Goal: Task Accomplishment & Management: Manage account settings

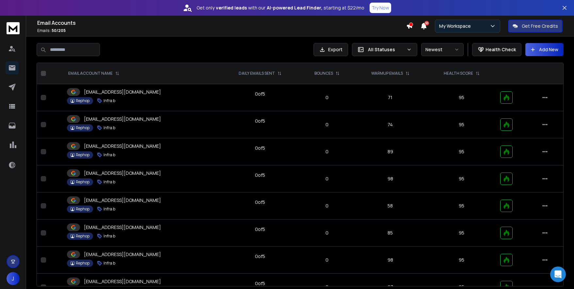
click at [472, 26] on p "My Workspace" at bounding box center [456, 26] width 34 height 7
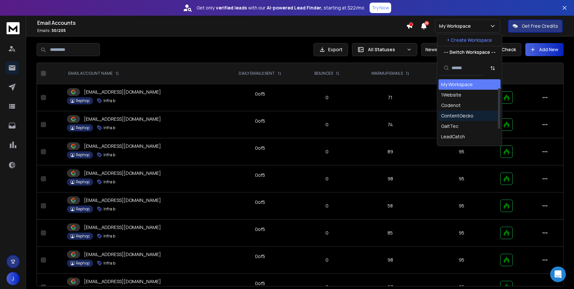
scroll to position [39, 0]
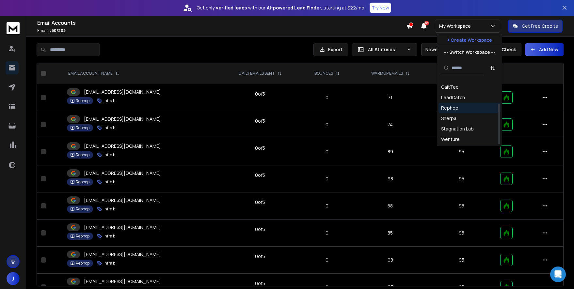
click at [452, 108] on div "Rephop" at bounding box center [449, 108] width 17 height 7
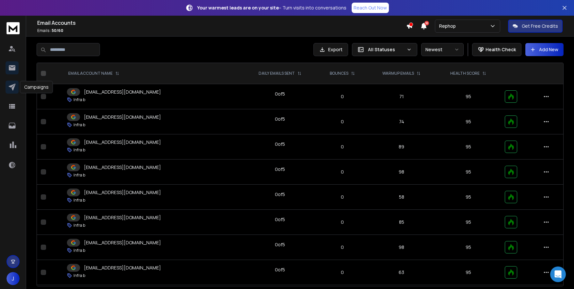
click at [10, 85] on icon at bounding box center [12, 87] width 8 height 8
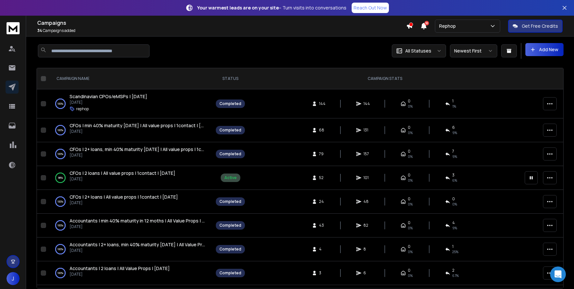
click at [132, 98] on span "Scandinavian CPOs/eMSPs | [DATE]" at bounding box center [109, 96] width 78 height 6
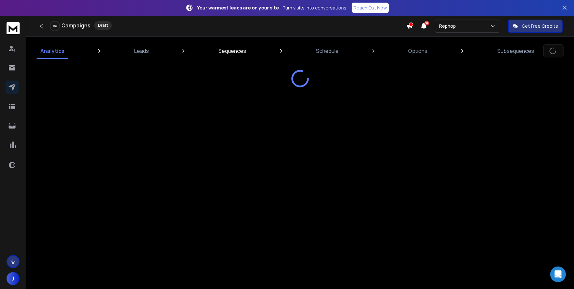
click at [229, 51] on p "Sequences" at bounding box center [232, 51] width 28 height 8
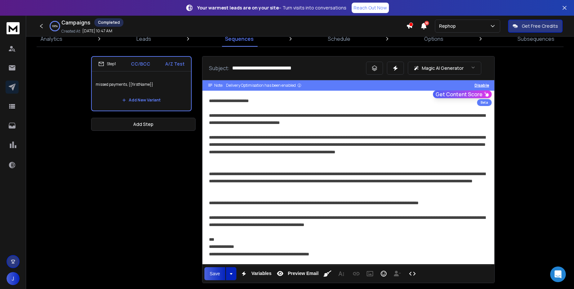
scroll to position [27, 0]
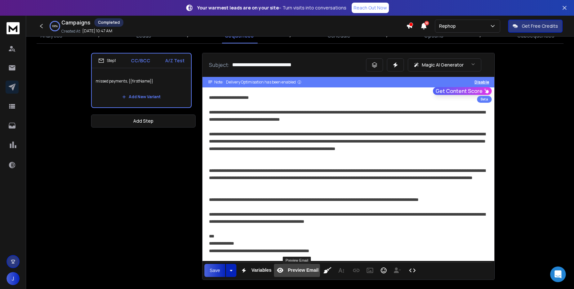
click at [298, 271] on span "Preview Email" at bounding box center [302, 271] width 33 height 6
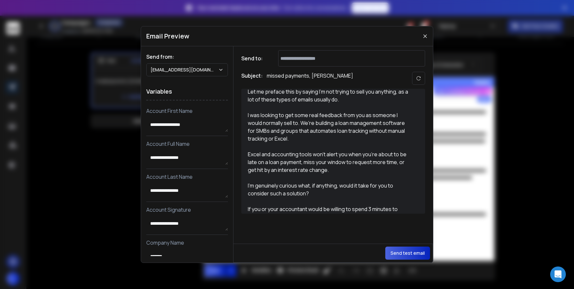
scroll to position [25, 0]
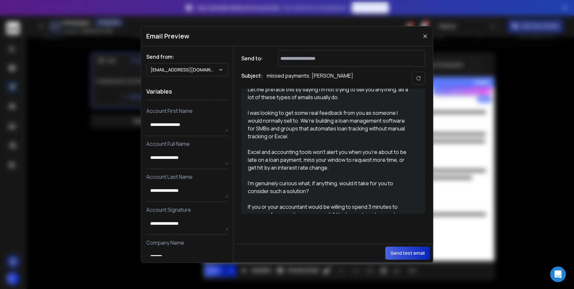
click at [423, 37] on icon at bounding box center [424, 36] width 5 height 5
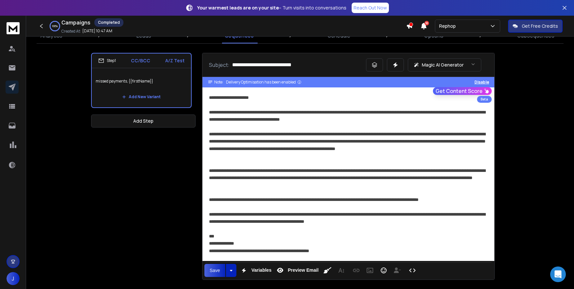
click at [296, 149] on div "**********" at bounding box center [348, 145] width 279 height 29
click at [327, 150] on div "**********" at bounding box center [348, 145] width 279 height 29
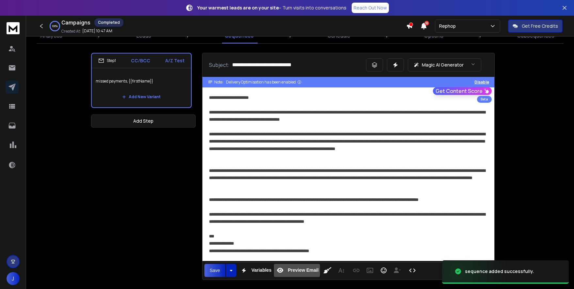
click at [298, 269] on span "Preview Email" at bounding box center [302, 271] width 33 height 6
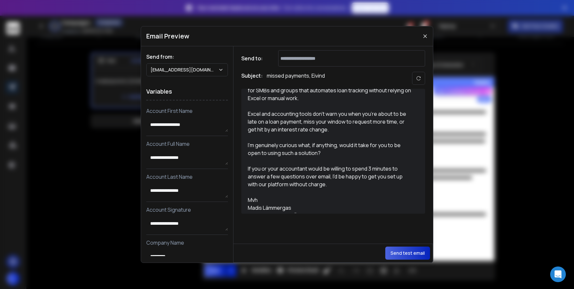
scroll to position [70, 0]
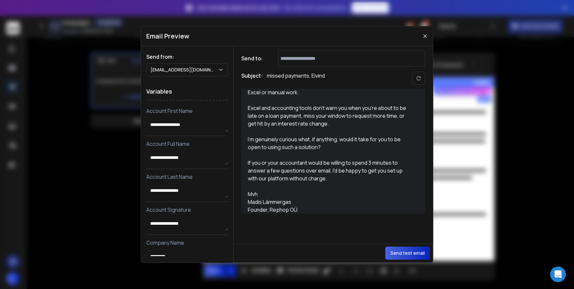
click at [424, 35] on icon at bounding box center [424, 36] width 5 height 5
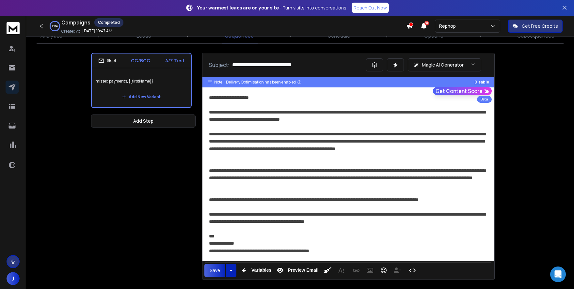
scroll to position [0, 0]
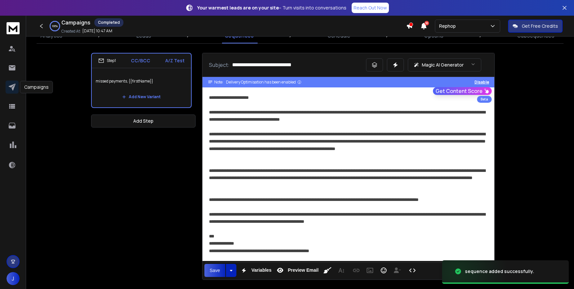
click at [15, 88] on icon at bounding box center [12, 87] width 8 height 8
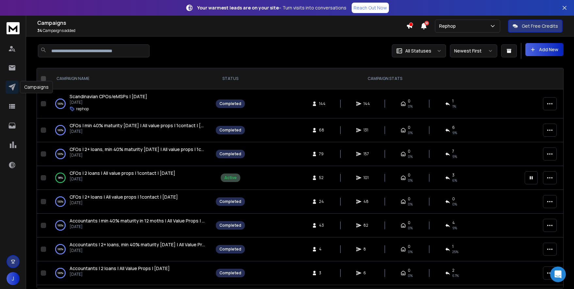
click at [189, 106] on div "100 % Scandinavian CPOs/eMSPs | Sept 8th 2025 3 days ago rephop" at bounding box center [130, 103] width 150 height 21
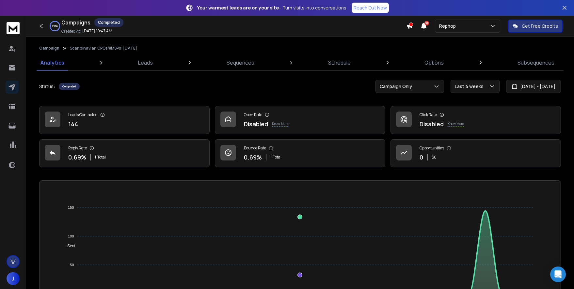
drag, startPoint x: 153, startPoint y: 47, endPoint x: 69, endPoint y: 47, distance: 84.5
click at [69, 47] on div "Campaign Scandinavian CPOs/eMSPs | Sept 8th 2025" at bounding box center [300, 48] width 522 height 5
copy p "Scandinavian CPOs/eMSPs | Sept 8th 2025"
click at [12, 85] on icon at bounding box center [11, 87] width 7 height 7
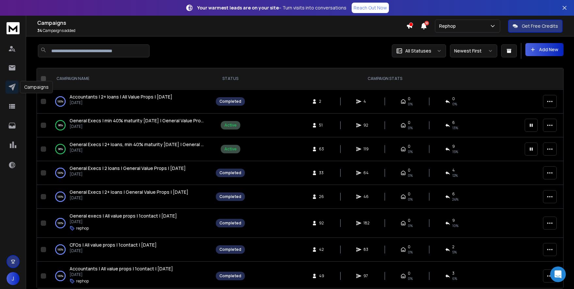
scroll to position [177, 0]
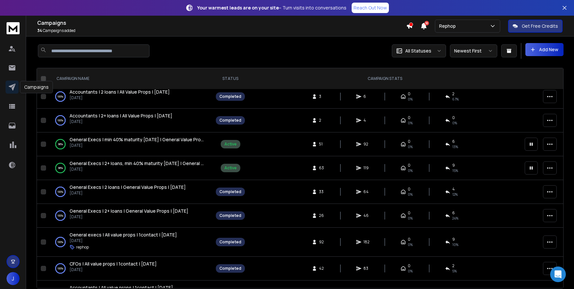
click at [550, 166] on icon "button" at bounding box center [549, 168] width 7 height 7
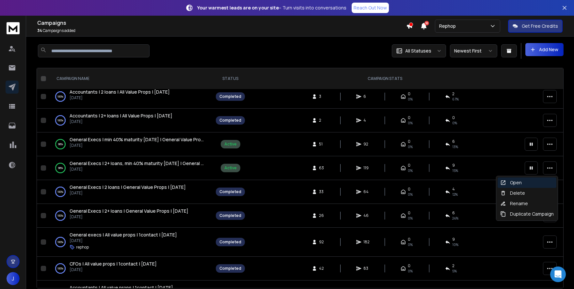
click at [504, 163] on div "63 119 0 0% 9 15 %" at bounding box center [385, 168] width 264 height 10
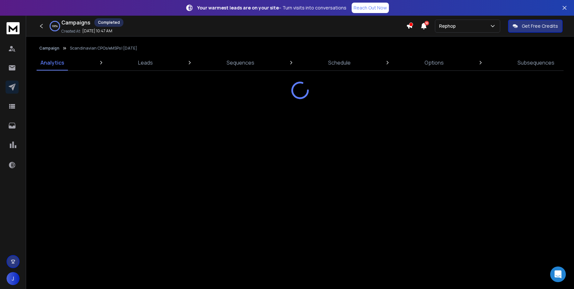
click at [530, 165] on div at bounding box center [300, 224] width 522 height 289
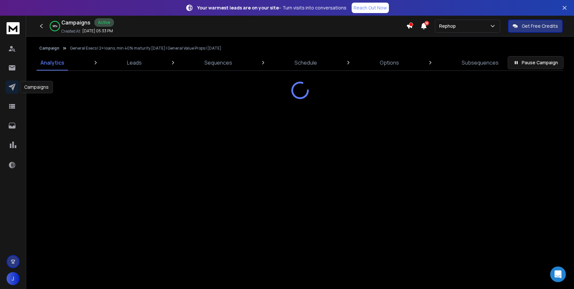
click at [15, 86] on icon at bounding box center [12, 87] width 8 height 8
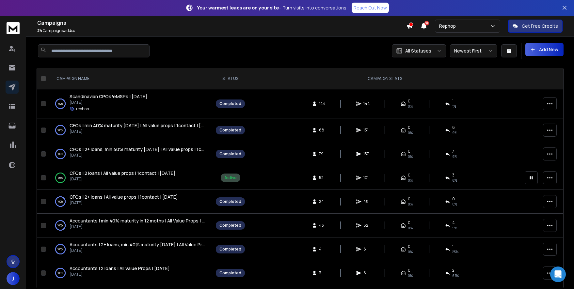
click at [527, 180] on button at bounding box center [531, 177] width 13 height 13
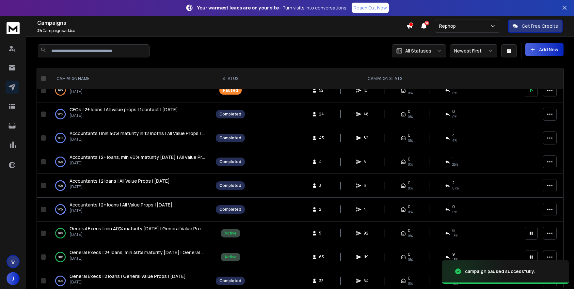
scroll to position [98, 0]
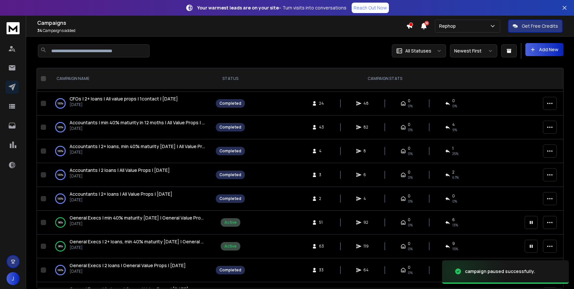
click at [533, 223] on icon at bounding box center [531, 223] width 6 height 6
click at [531, 245] on icon at bounding box center [531, 246] width 3 height 3
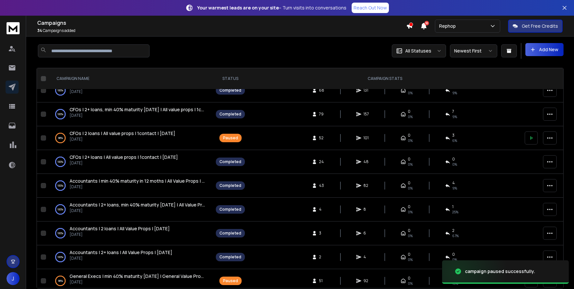
scroll to position [0, 0]
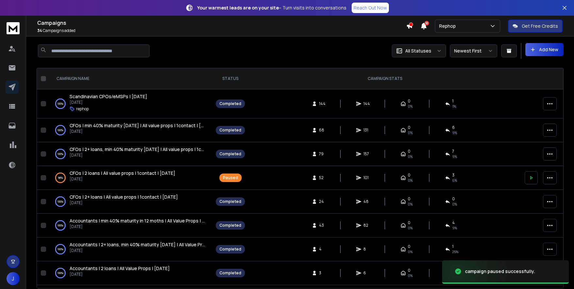
click at [548, 102] on icon "button" at bounding box center [549, 104] width 7 height 7
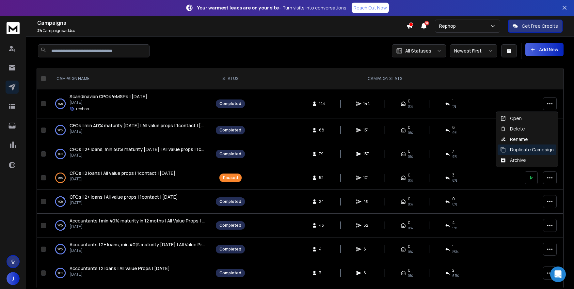
click at [511, 146] on div "Duplicate Campaign" at bounding box center [526, 150] width 59 height 10
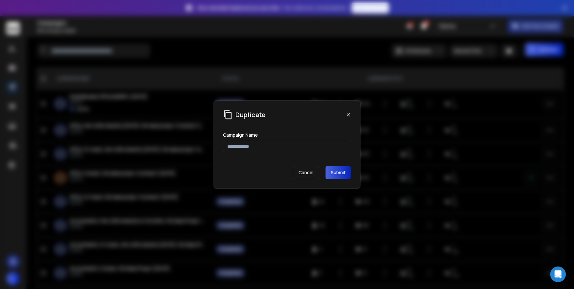
click at [284, 147] on input "text" at bounding box center [287, 146] width 128 height 13
paste input "**********"
drag, startPoint x: 283, startPoint y: 147, endPoint x: 257, endPoint y: 147, distance: 26.8
click at [257, 147] on input "**********" at bounding box center [287, 146] width 128 height 13
click at [296, 148] on input "**********" at bounding box center [287, 146] width 128 height 13
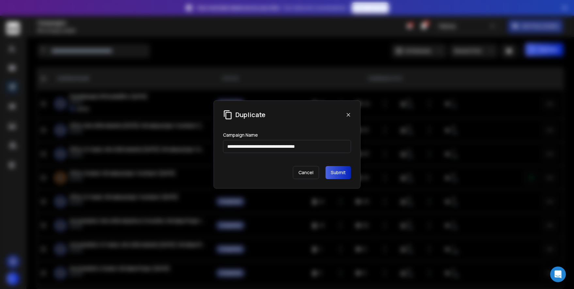
click at [283, 147] on input "**********" at bounding box center [287, 146] width 128 height 13
type input "**********"
click at [341, 171] on button "Submit" at bounding box center [337, 172] width 25 height 13
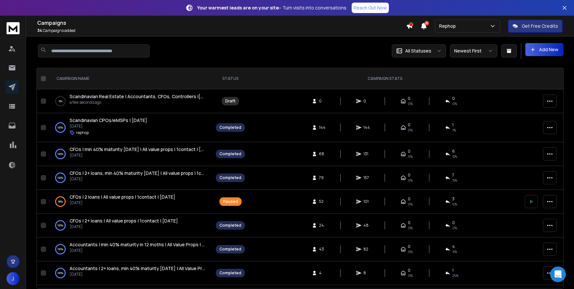
click at [258, 100] on div "0 0 0 0% 0 0%" at bounding box center [385, 101] width 264 height 10
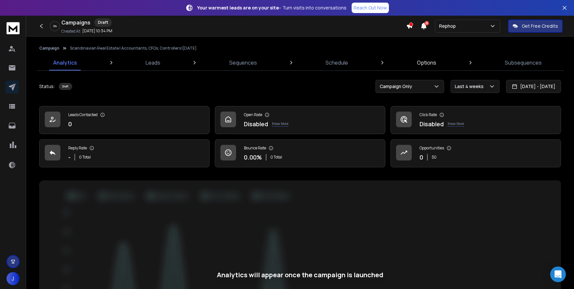
click at [425, 61] on p "Options" at bounding box center [426, 63] width 19 height 8
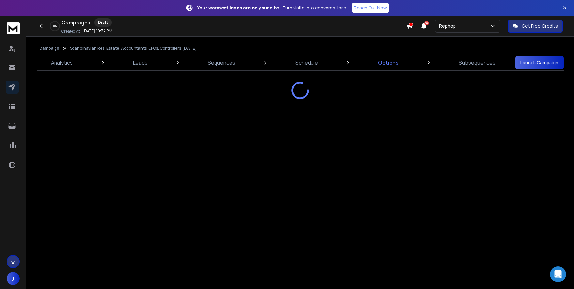
select select "*"
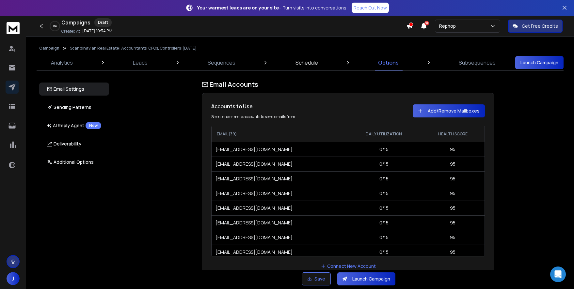
click at [308, 60] on p "Schedule" at bounding box center [306, 63] width 23 height 8
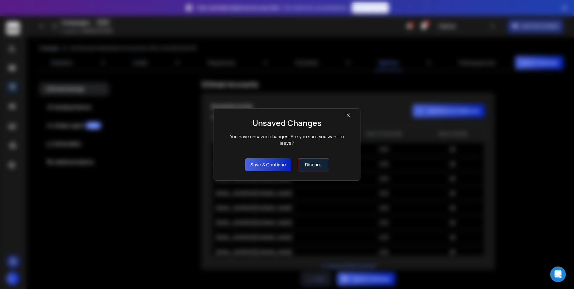
click at [278, 159] on button "Save & Continue" at bounding box center [268, 164] width 46 height 13
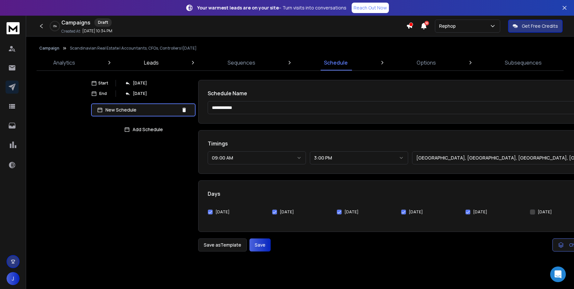
click at [154, 65] on p "Leads" at bounding box center [151, 63] width 15 height 8
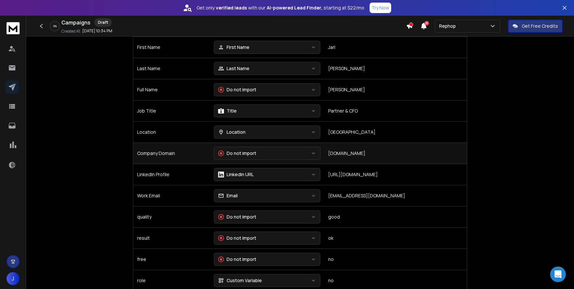
scroll to position [152, 0]
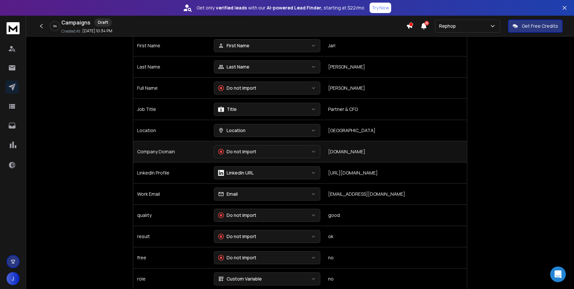
click at [296, 152] on button "Do not import" at bounding box center [267, 151] width 106 height 13
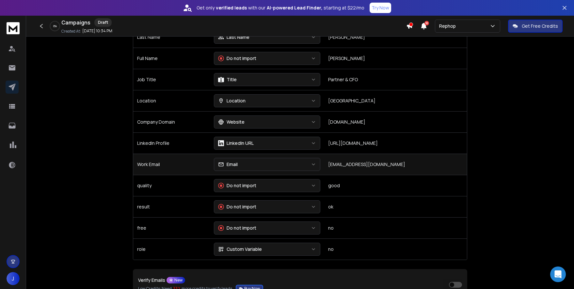
scroll to position [188, 0]
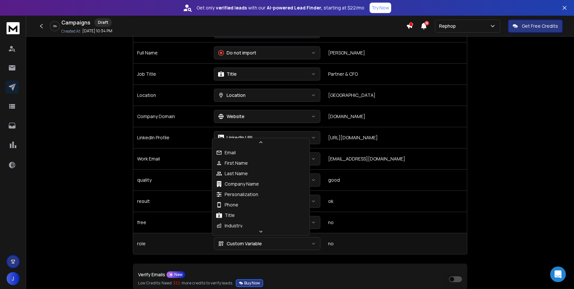
click at [280, 240] on button "Custom Variable" at bounding box center [267, 243] width 106 height 13
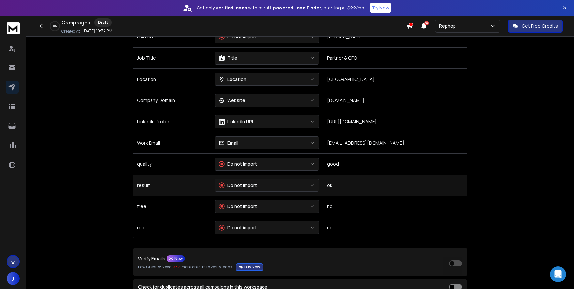
scroll to position [254, 0]
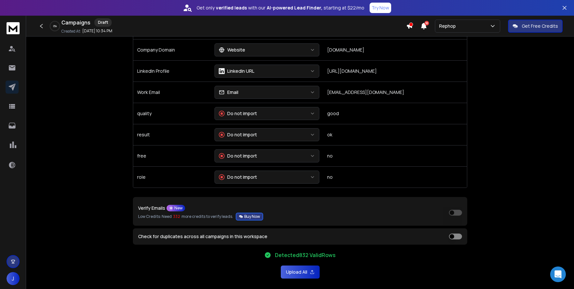
click at [301, 273] on button "Upload All" at bounding box center [300, 272] width 39 height 13
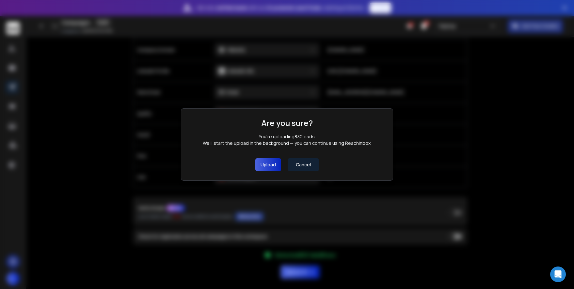
click at [277, 166] on button "Upload" at bounding box center [268, 164] width 26 height 13
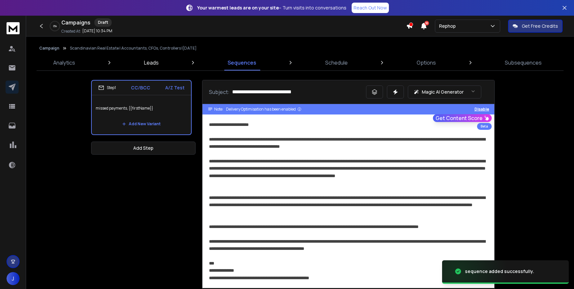
click at [149, 63] on p "Leads" at bounding box center [151, 63] width 15 height 8
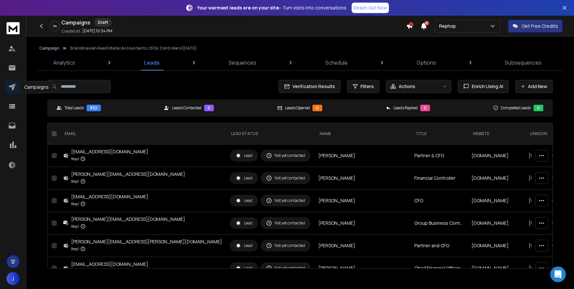
click at [13, 86] on icon at bounding box center [12, 87] width 8 height 8
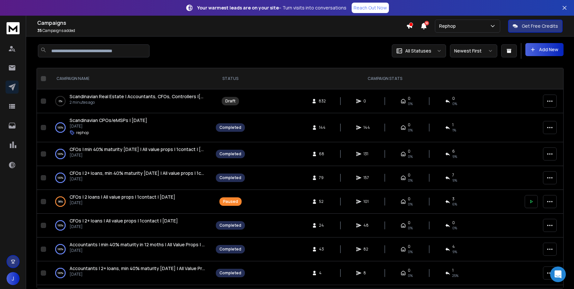
click at [186, 98] on span "Scandinavian Real Estate | Accountants, CFOs, Controllers |Sept 15th 2025" at bounding box center [142, 96] width 145 height 6
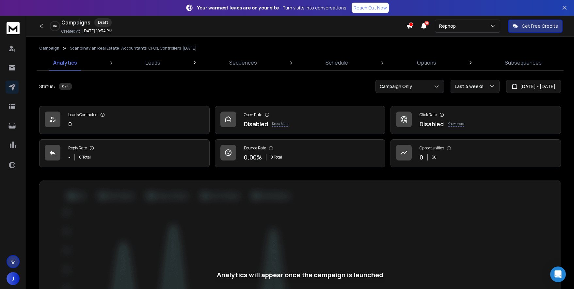
drag, startPoint x: 219, startPoint y: 48, endPoint x: 69, endPoint y: 48, distance: 150.5
click at [69, 48] on div "Campaign Scandinavian Real Estate | Accountants, CFOs, Controllers |Sept 15th 2…" at bounding box center [300, 48] width 522 height 5
copy p "Scandinavian Real Estate | Accountants, CFOs, Controllers |Sept 15th 2025"
click at [13, 85] on icon at bounding box center [11, 87] width 7 height 7
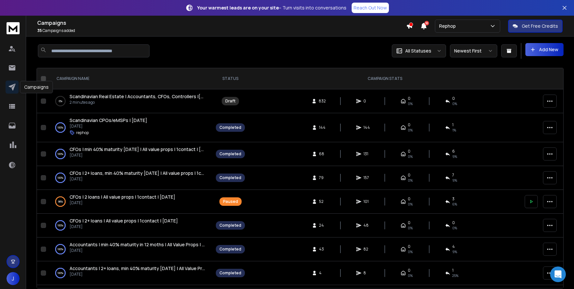
click at [553, 98] on button "button" at bounding box center [550, 101] width 14 height 13
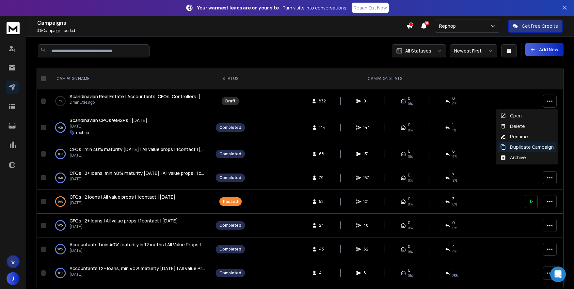
click at [527, 146] on div "Duplicate Campaign" at bounding box center [527, 147] width 54 height 7
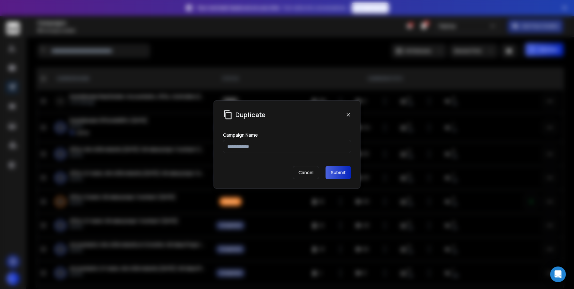
click at [297, 148] on input "text" at bounding box center [287, 146] width 128 height 13
paste input "**********"
drag, startPoint x: 244, startPoint y: 147, endPoint x: 216, endPoint y: 147, distance: 28.4
click at [216, 147] on div "**********" at bounding box center [286, 145] width 147 height 88
click at [272, 146] on input "**********" at bounding box center [287, 146] width 128 height 13
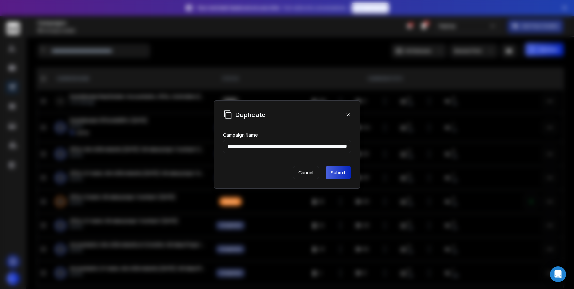
click at [279, 146] on input "**********" at bounding box center [287, 146] width 128 height 13
type input "**********"
click at [335, 173] on button "Submit" at bounding box center [337, 172] width 25 height 13
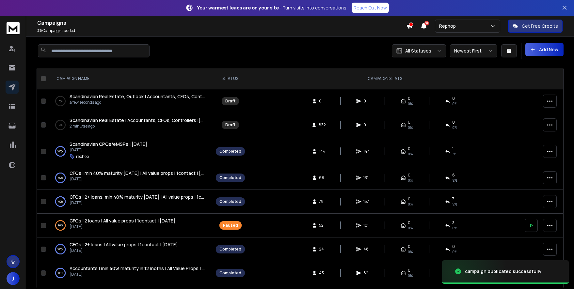
click at [207, 100] on td "0 % Scandinavian Real Estate, Outlook | Accountants, CFOs, Controllers |Sept 15…" at bounding box center [130, 101] width 163 height 24
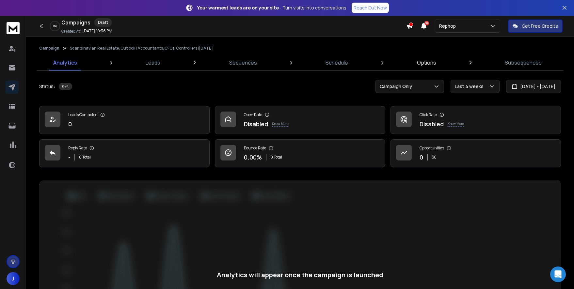
click at [389, 64] on div "Analytics Leads Sequences Schedule Options Subsequences" at bounding box center [298, 63] width 522 height 16
click at [424, 64] on p "Options" at bounding box center [426, 63] width 19 height 8
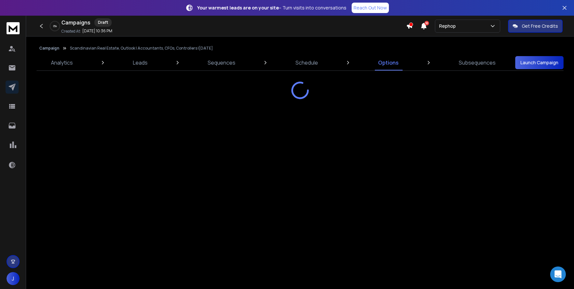
select select "*"
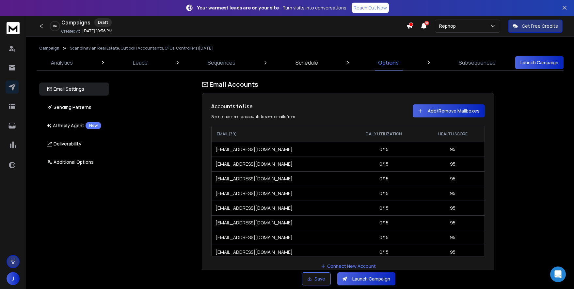
click at [312, 64] on p "Schedule" at bounding box center [306, 63] width 23 height 8
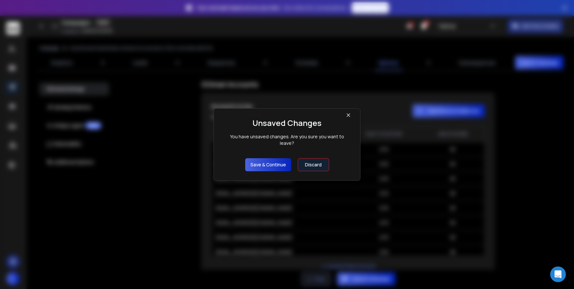
click at [282, 159] on button "Save & Continue" at bounding box center [268, 164] width 46 height 13
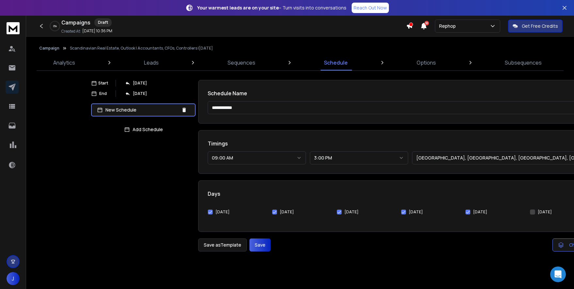
click at [259, 244] on button "Save" at bounding box center [259, 245] width 21 height 13
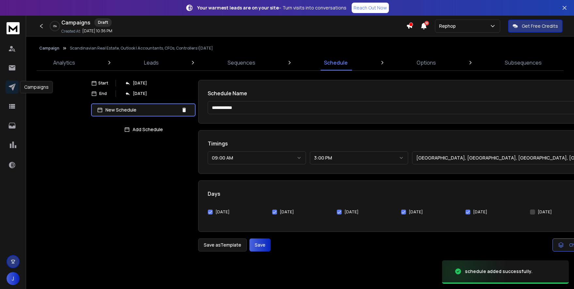
click at [14, 89] on icon at bounding box center [12, 87] width 8 height 8
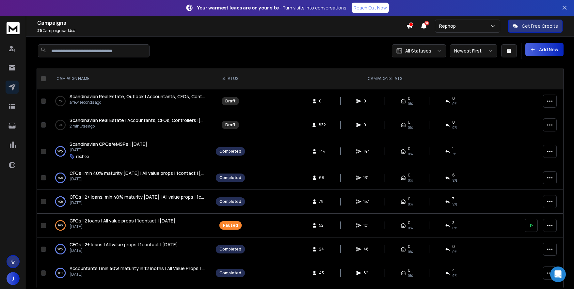
click at [120, 125] on p "2 minutes ago" at bounding box center [138, 126] width 136 height 5
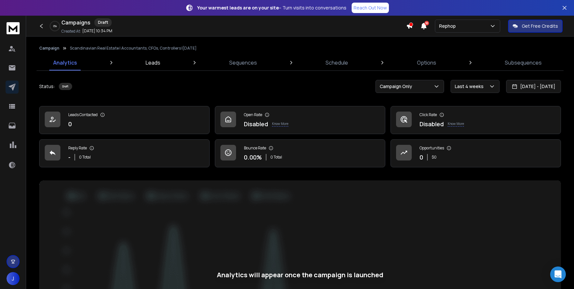
click at [149, 64] on p "Leads" at bounding box center [153, 63] width 15 height 8
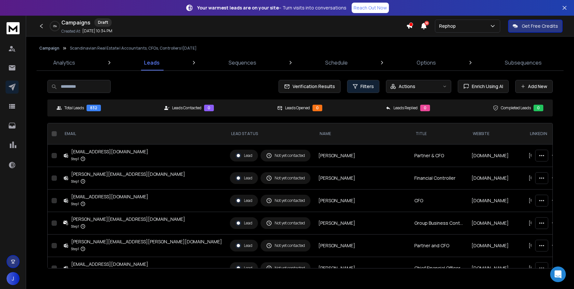
click at [361, 87] on span "Filters" at bounding box center [366, 86] width 13 height 7
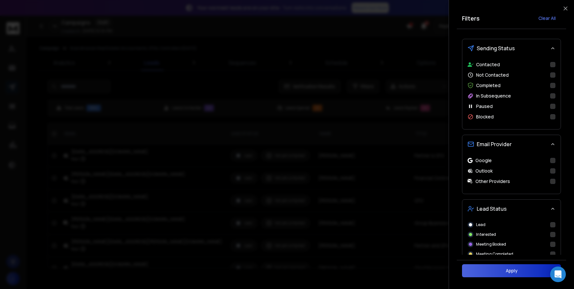
scroll to position [131, 0]
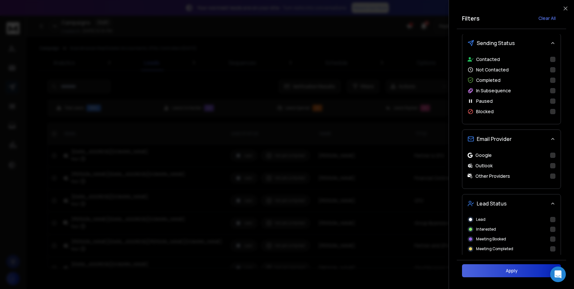
click at [552, 164] on button "Outlook" at bounding box center [552, 165] width 5 height 5
click at [501, 274] on button "Apply" at bounding box center [511, 270] width 99 height 13
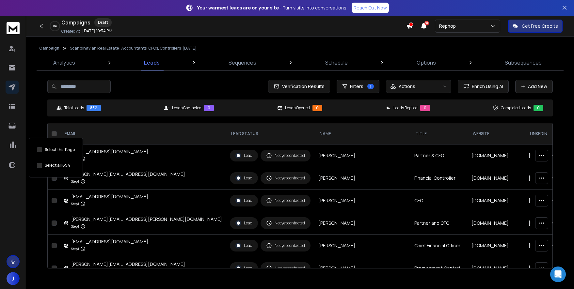
click at [38, 164] on button "Select this Page" at bounding box center [39, 165] width 5 height 5
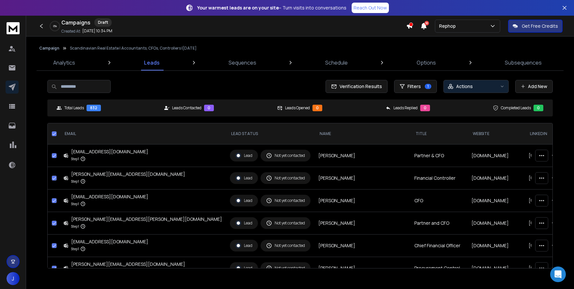
click at [479, 87] on div "Actions" at bounding box center [473, 86] width 50 height 7
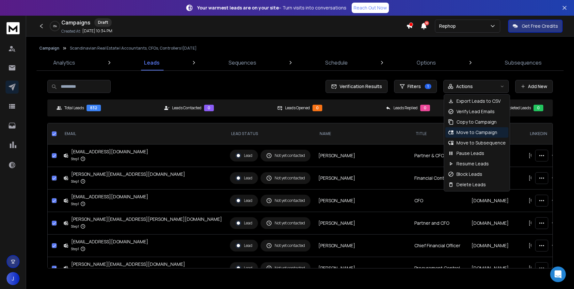
click at [476, 130] on p "Move to Campaign" at bounding box center [476, 132] width 41 height 7
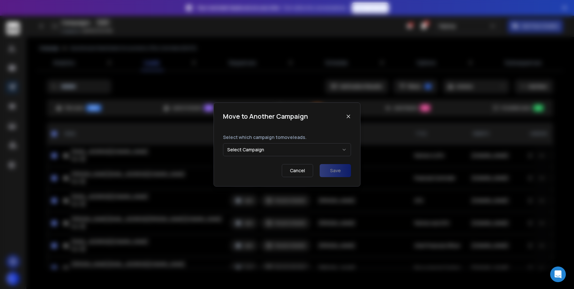
click at [294, 149] on button "Select Campaign" at bounding box center [287, 149] width 128 height 13
click at [333, 171] on button "Save" at bounding box center [335, 170] width 31 height 13
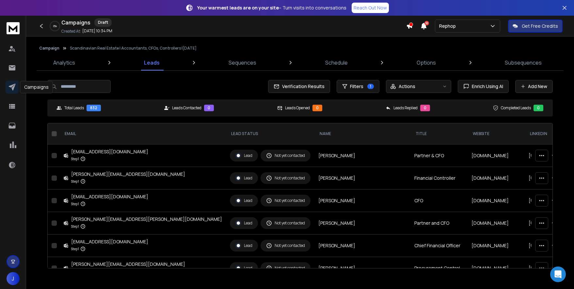
click at [12, 86] on icon at bounding box center [11, 87] width 7 height 7
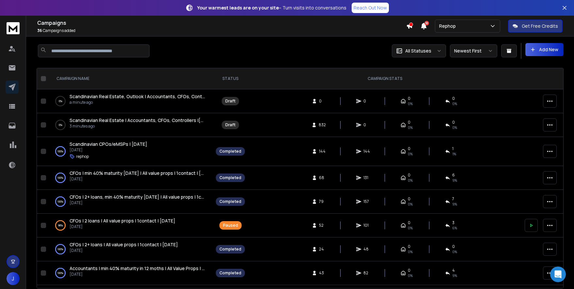
click at [181, 101] on p "a minute ago" at bounding box center [138, 102] width 136 height 5
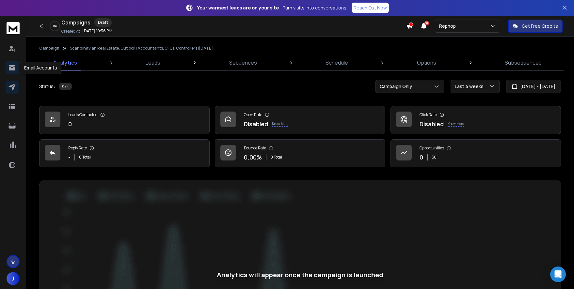
click at [13, 66] on icon at bounding box center [12, 67] width 7 height 5
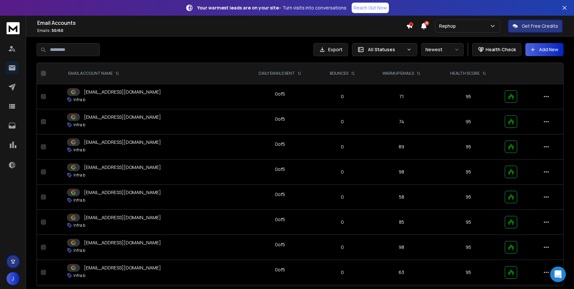
click at [404, 51] on p "All Statuses" at bounding box center [386, 49] width 36 height 7
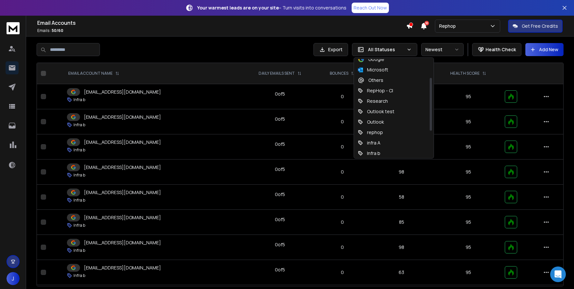
scroll to position [82, 0]
click at [392, 148] on div "Infra b" at bounding box center [393, 152] width 77 height 10
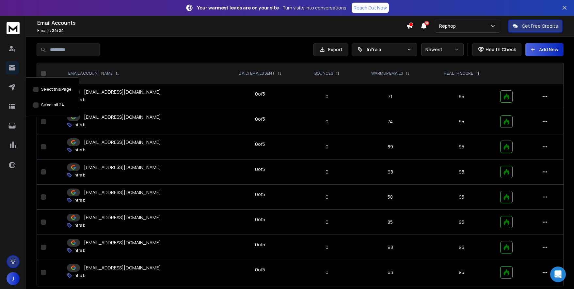
click at [35, 105] on button "Select this Page" at bounding box center [35, 104] width 5 height 5
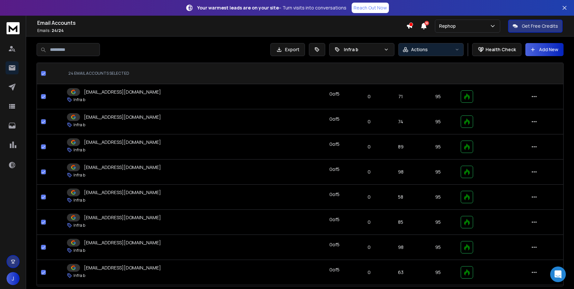
click at [443, 49] on div "Actions" at bounding box center [427, 49] width 50 height 7
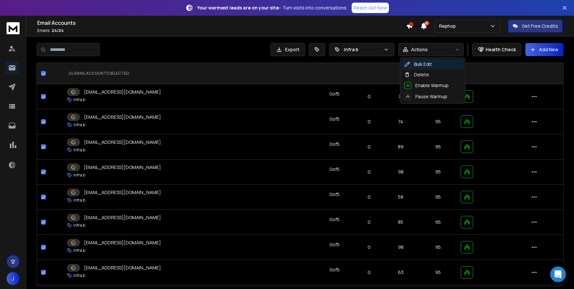
click at [439, 63] on div "Bulk Edit" at bounding box center [432, 64] width 62 height 10
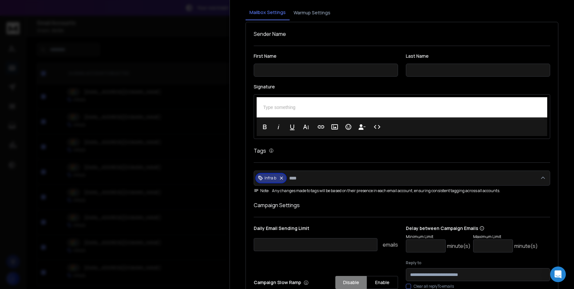
scroll to position [17, 0]
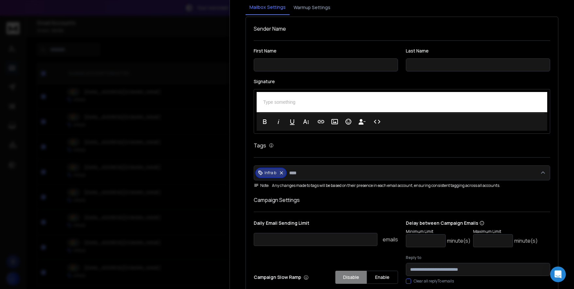
click at [344, 245] on input "number" at bounding box center [316, 239] width 124 height 13
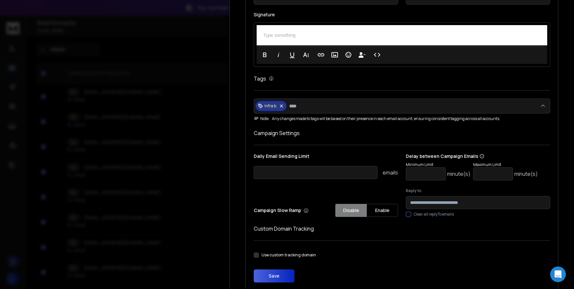
scroll to position [104, 0]
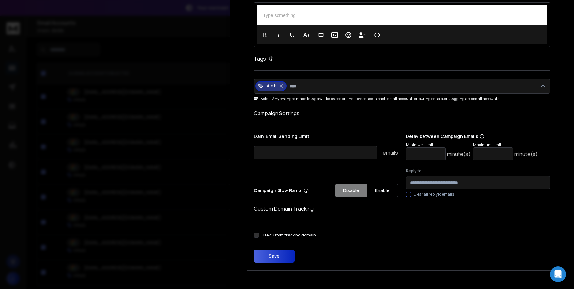
type input "*"
click at [289, 255] on button "Save" at bounding box center [274, 256] width 41 height 13
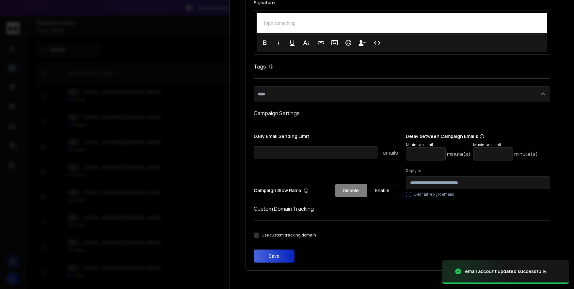
scroll to position [96, 0]
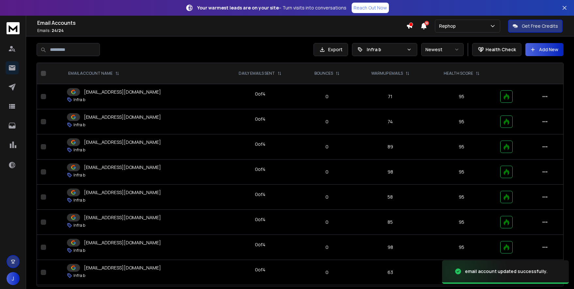
click at [187, 124] on div "Infra b" at bounding box center [141, 124] width 149 height 5
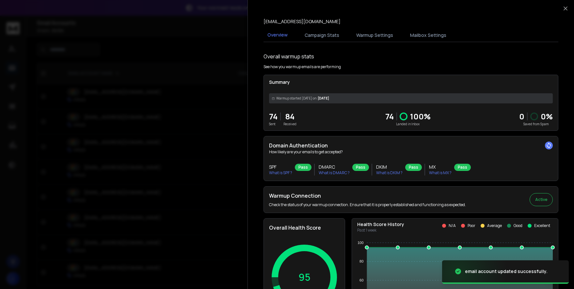
click at [376, 32] on button "Warmup Settings" at bounding box center [374, 35] width 45 height 14
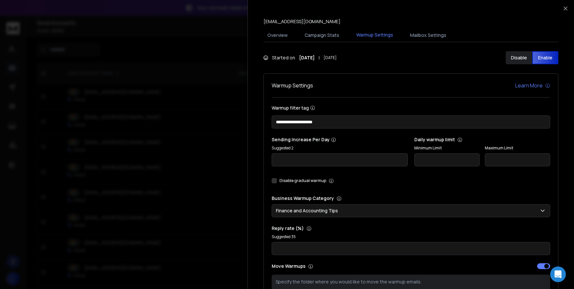
click at [422, 32] on button "Mailbox Settings" at bounding box center [428, 35] width 44 height 14
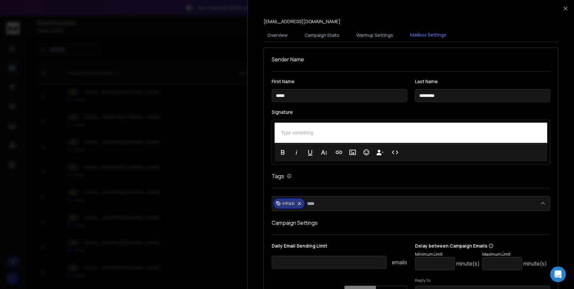
click at [228, 99] on div at bounding box center [287, 144] width 574 height 289
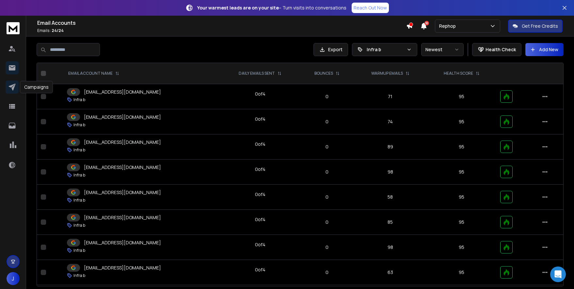
click at [15, 90] on icon at bounding box center [12, 87] width 8 height 8
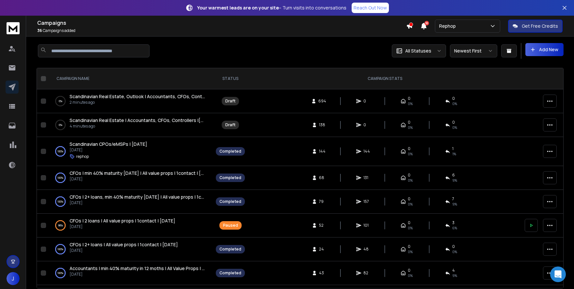
click at [167, 88] on th "CAMPAIGN NAME" at bounding box center [130, 78] width 163 height 21
click at [165, 94] on span "Scandinavian Real Estate, Outlook | Accountants, CFOs, Controllers |Sept 15th 2…" at bounding box center [152, 96] width 164 height 6
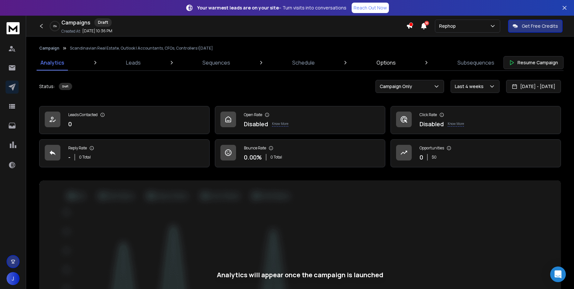
click at [387, 63] on div "Analytics Leads Sequences Schedule Options Subsequences" at bounding box center [268, 63] width 462 height 16
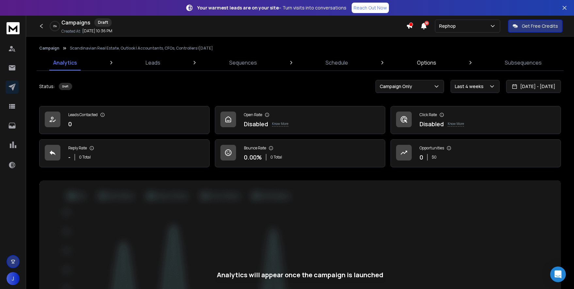
click at [424, 67] on link "Options" at bounding box center [426, 63] width 27 height 16
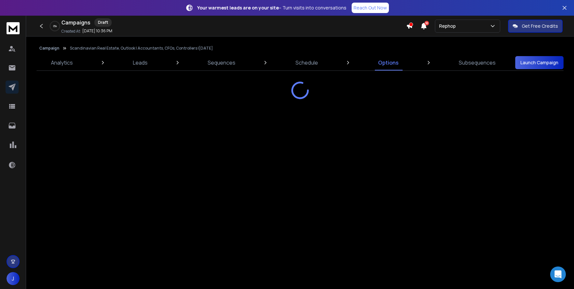
select select "*"
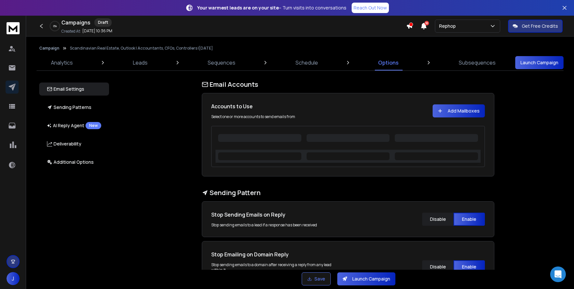
click at [440, 113] on button "Add Mailboxes" at bounding box center [459, 110] width 52 height 13
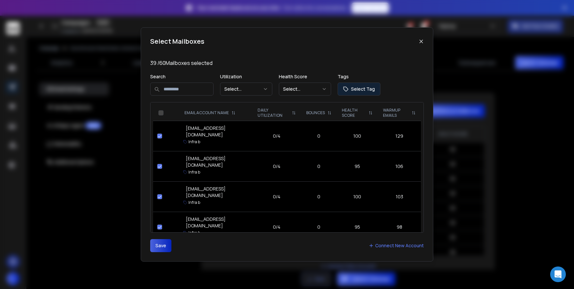
click at [362, 90] on button "Select Tag" at bounding box center [359, 89] width 43 height 13
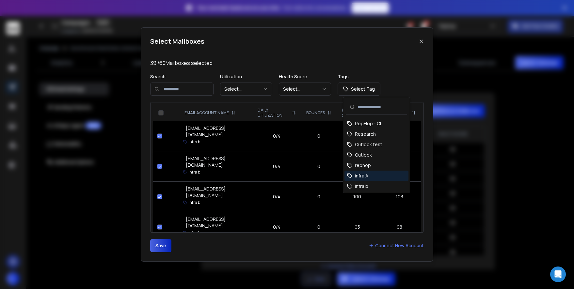
click at [377, 174] on div "infra A" at bounding box center [376, 176] width 59 height 7
click at [373, 185] on div "Infra b" at bounding box center [376, 186] width 59 height 7
click at [372, 185] on div "Infra b" at bounding box center [376, 186] width 59 height 7
click at [372, 179] on div "infra A" at bounding box center [376, 176] width 59 height 7
click at [371, 184] on div "Infra b" at bounding box center [376, 186] width 59 height 7
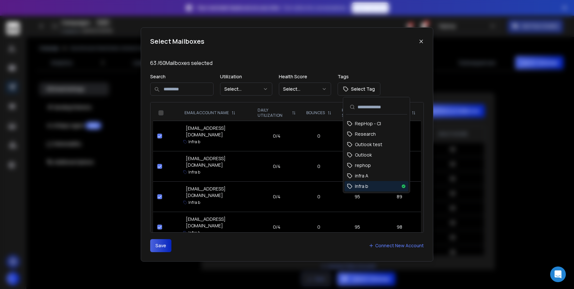
click at [273, 240] on div "Save Connect New Account" at bounding box center [287, 245] width 274 height 13
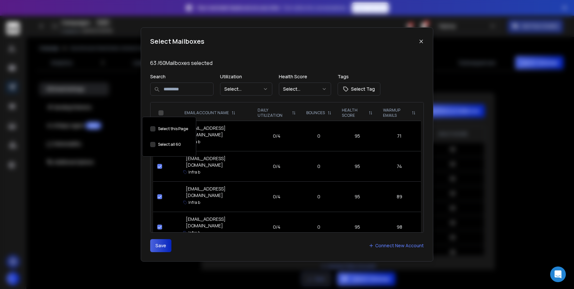
click at [151, 144] on button "Select this Page" at bounding box center [152, 144] width 5 height 5
click at [161, 113] on button "Select this Page" at bounding box center [160, 112] width 5 height 5
click at [359, 91] on button "Select Tag" at bounding box center [359, 89] width 43 height 13
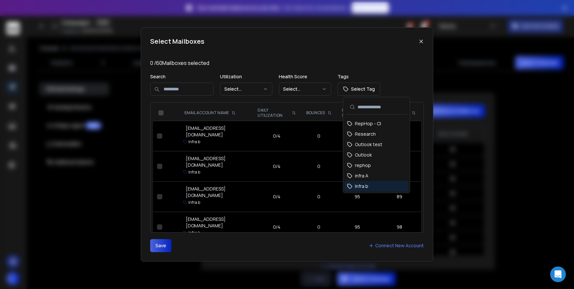
click at [363, 185] on span "Infra b" at bounding box center [361, 186] width 13 height 7
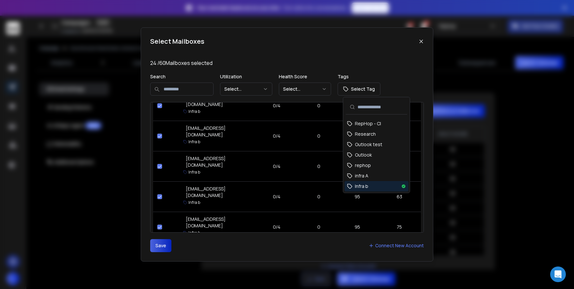
scroll to position [152, 0]
click at [158, 244] on button "Save" at bounding box center [160, 245] width 21 height 13
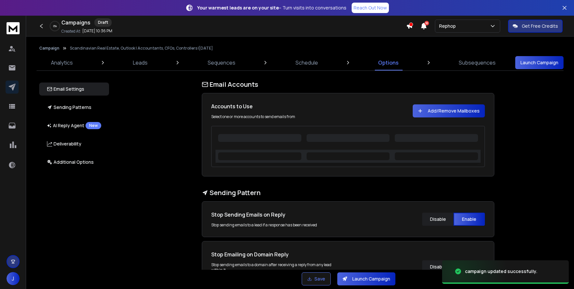
click at [437, 107] on button "Add/Remove Mailboxes" at bounding box center [449, 110] width 72 height 13
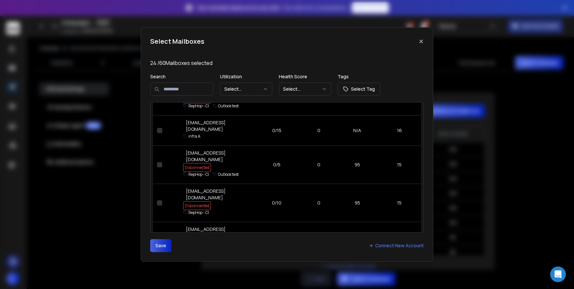
scroll to position [1485, 0]
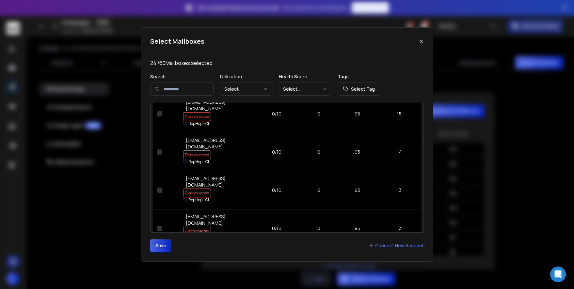
click at [420, 42] on icon at bounding box center [420, 41] width 5 height 5
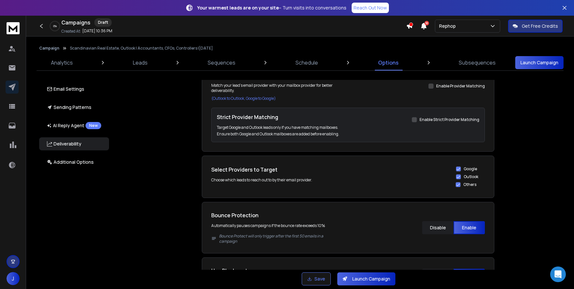
scroll to position [885, 0]
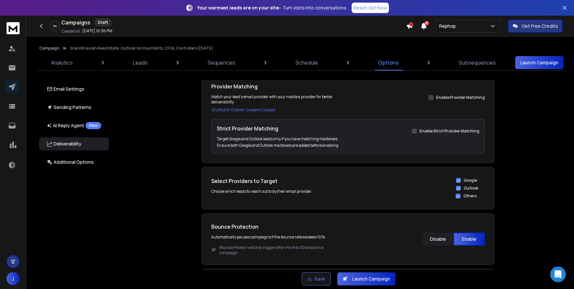
click at [458, 179] on button "Google" at bounding box center [458, 180] width 5 height 5
click at [458, 196] on button "Others" at bounding box center [457, 196] width 5 height 5
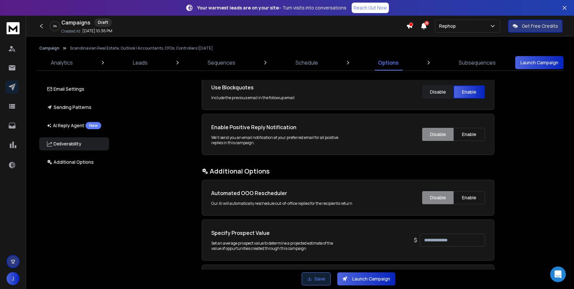
scroll to position [1170, 0]
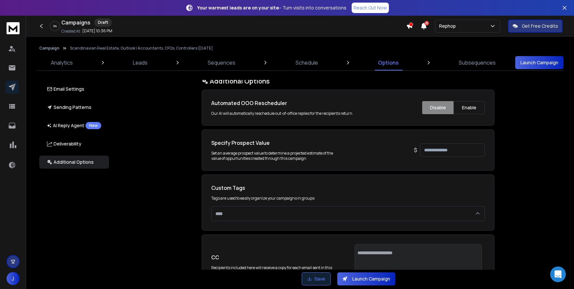
click at [318, 282] on button "Save" at bounding box center [316, 279] width 29 height 13
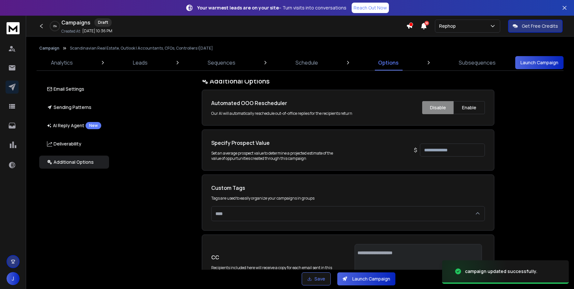
click at [340, 218] on div at bounding box center [348, 213] width 274 height 15
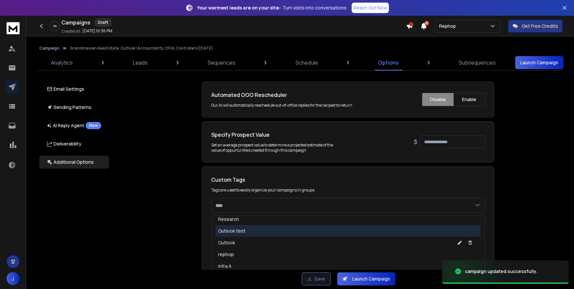
scroll to position [1179, 0]
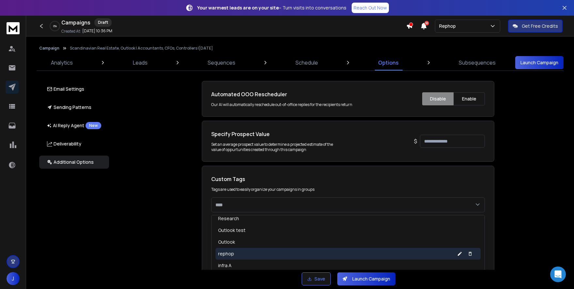
click at [313, 257] on div "rephop" at bounding box center [347, 254] width 265 height 12
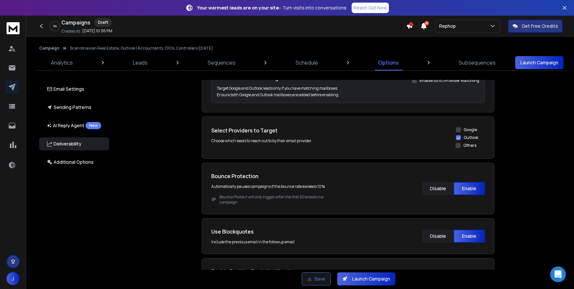
scroll to position [933, 0]
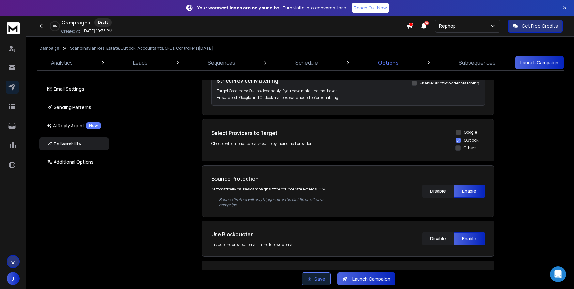
click at [316, 275] on button "Save" at bounding box center [316, 279] width 29 height 13
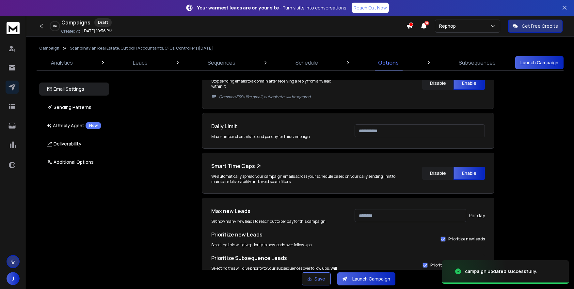
scroll to position [0, 0]
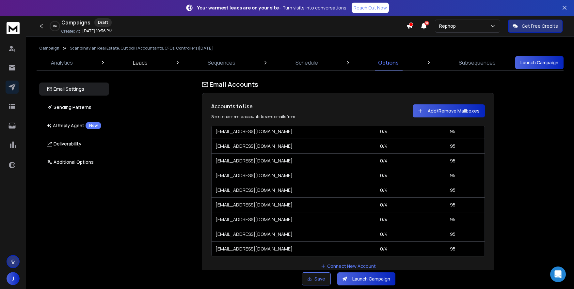
click at [142, 64] on p "Leads" at bounding box center [140, 63] width 15 height 8
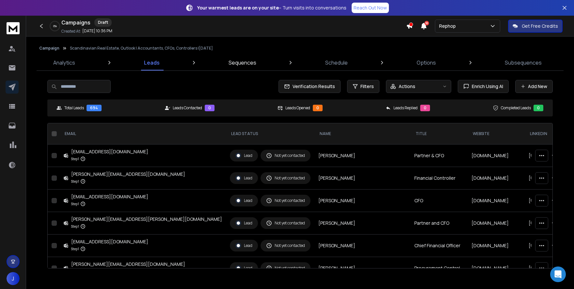
click at [231, 63] on p "Sequences" at bounding box center [242, 63] width 28 height 8
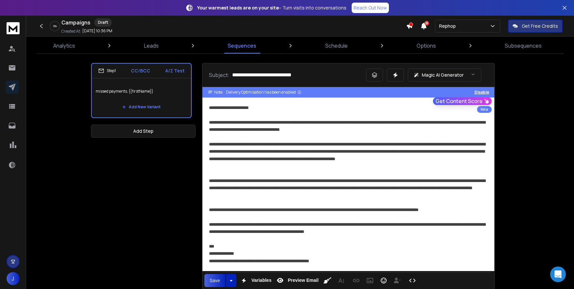
scroll to position [27, 0]
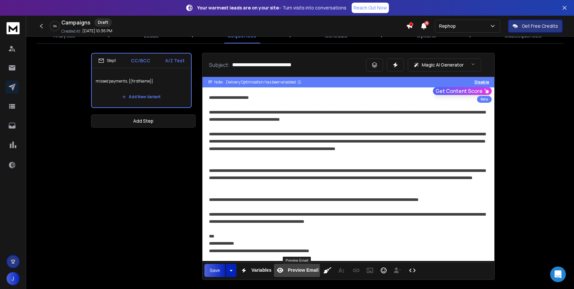
click at [301, 268] on span "Preview Email" at bounding box center [302, 271] width 33 height 6
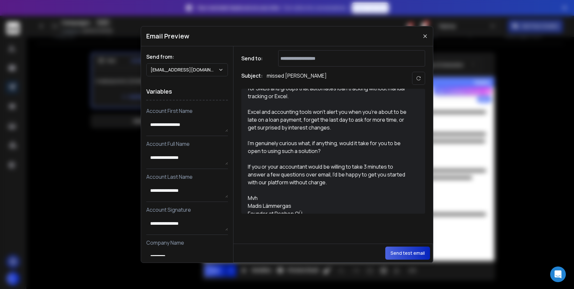
scroll to position [70, 0]
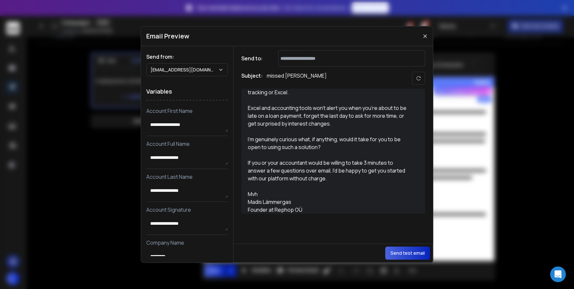
click at [423, 37] on icon at bounding box center [424, 36] width 5 height 5
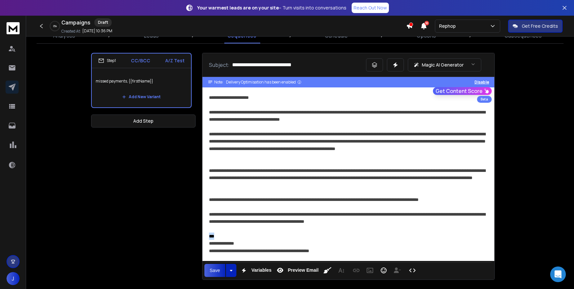
drag, startPoint x: 221, startPoint y: 235, endPoint x: 190, endPoint y: 235, distance: 31.7
click at [190, 235] on div "**********" at bounding box center [300, 166] width 418 height 227
drag, startPoint x: 273, startPoint y: 235, endPoint x: 169, endPoint y: 235, distance: 103.5
click at [169, 235] on div "**********" at bounding box center [300, 166] width 418 height 227
copy div "**********"
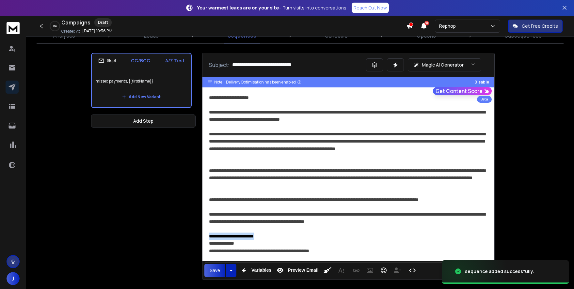
scroll to position [0, 0]
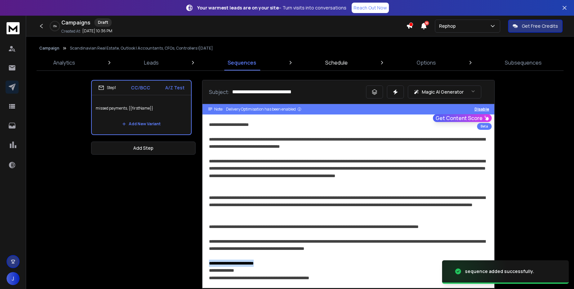
click at [338, 58] on link "Schedule" at bounding box center [336, 63] width 30 height 16
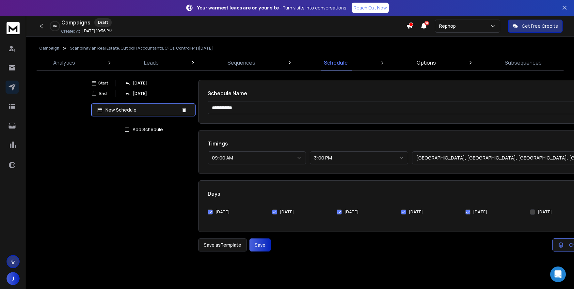
click at [426, 64] on p "Options" at bounding box center [426, 63] width 19 height 8
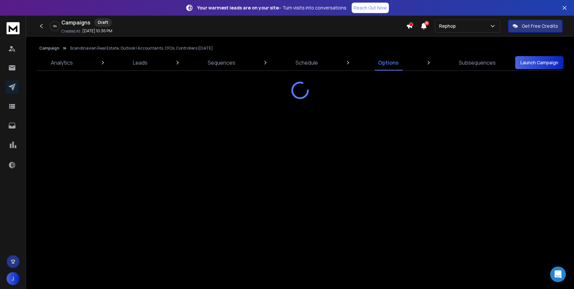
select select "*"
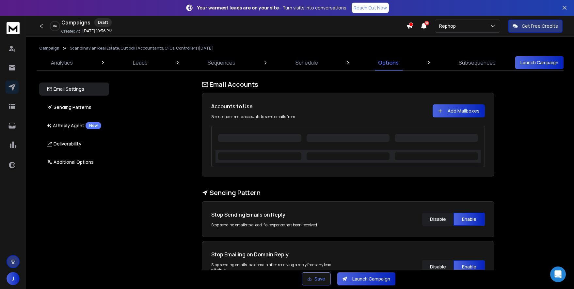
click at [375, 278] on button "Launch Campaign" at bounding box center [366, 279] width 58 height 13
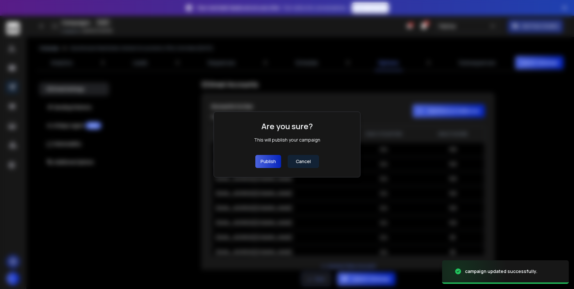
click at [271, 164] on button "Publish" at bounding box center [268, 161] width 26 height 13
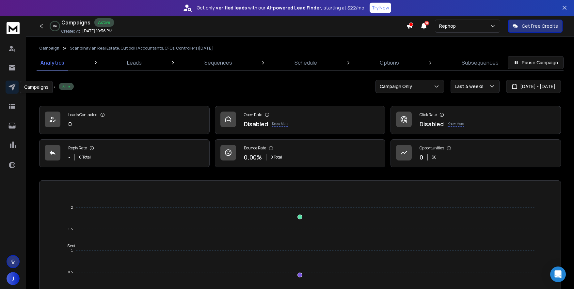
click at [15, 89] on icon at bounding box center [12, 87] width 8 height 8
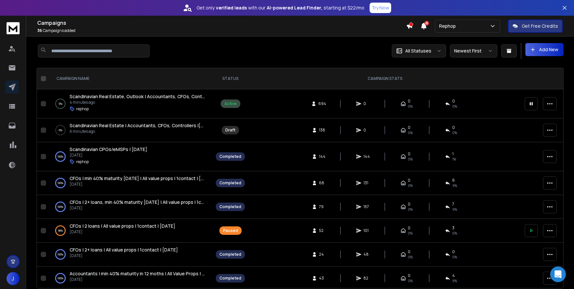
click at [150, 125] on span "Scandinavian Real Estate | Accountants, CFOs, Controllers |Sept 15th 2025" at bounding box center [142, 125] width 145 height 6
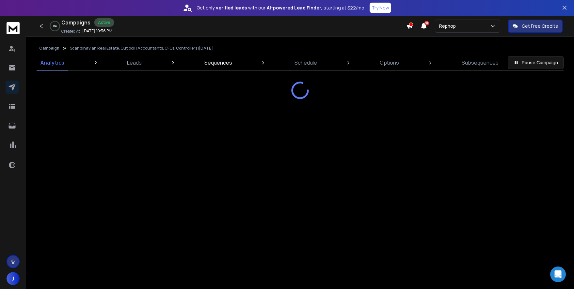
click at [219, 65] on p "Sequences" at bounding box center [218, 63] width 28 height 8
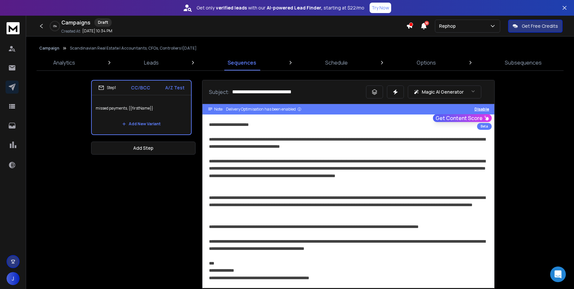
scroll to position [0, 0]
drag, startPoint x: 240, startPoint y: 262, endPoint x: 204, endPoint y: 262, distance: 35.6
click at [204, 262] on div "**********" at bounding box center [348, 202] width 292 height 174
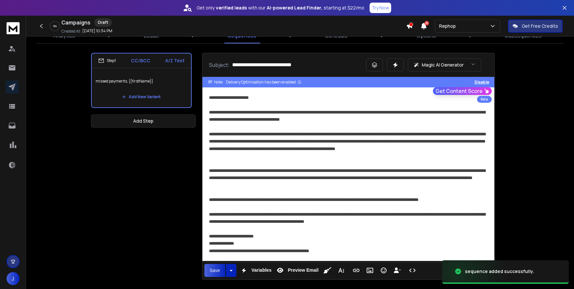
scroll to position [0, 0]
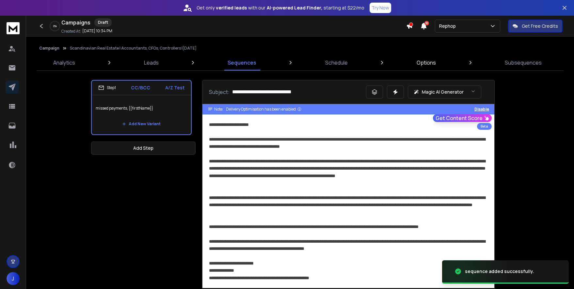
click at [429, 63] on p "Options" at bounding box center [426, 63] width 19 height 8
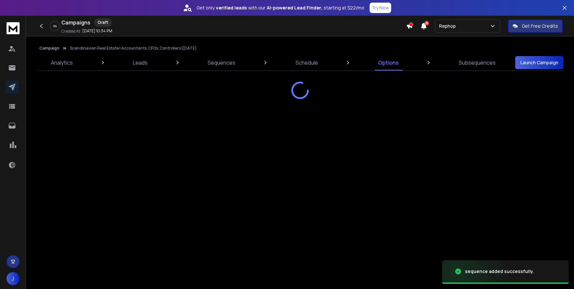
select select "*"
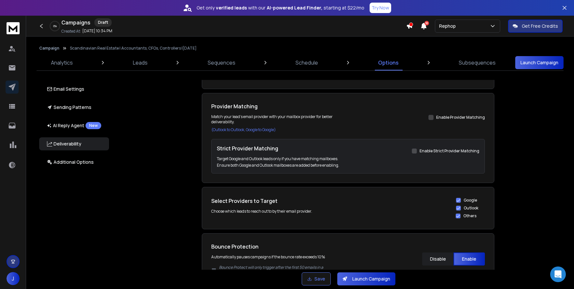
scroll to position [882, 0]
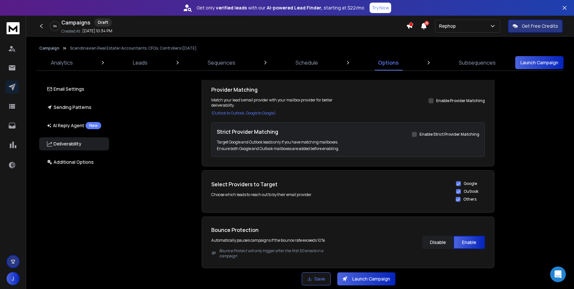
click at [459, 190] on button "Outlook" at bounding box center [458, 191] width 5 height 5
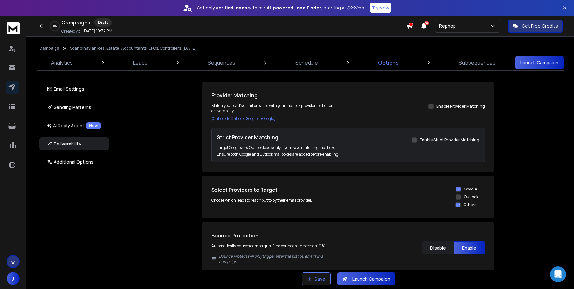
scroll to position [876, 0]
click at [322, 277] on button "Save" at bounding box center [316, 279] width 29 height 13
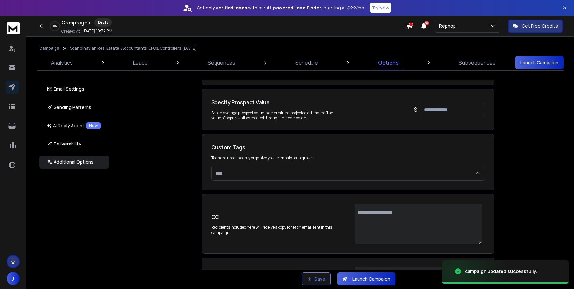
scroll to position [1139, 0]
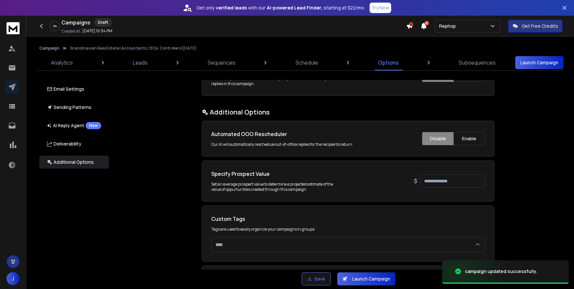
click at [345, 241] on div at bounding box center [348, 244] width 274 height 15
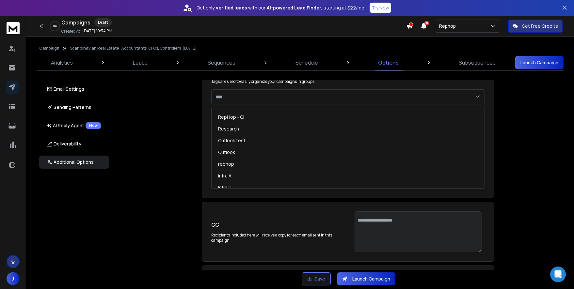
scroll to position [1288, 0]
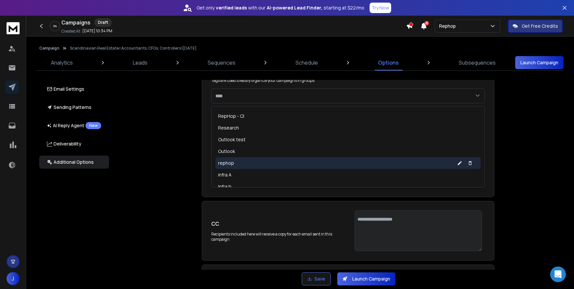
click at [336, 167] on div "rephop" at bounding box center [347, 163] width 265 height 12
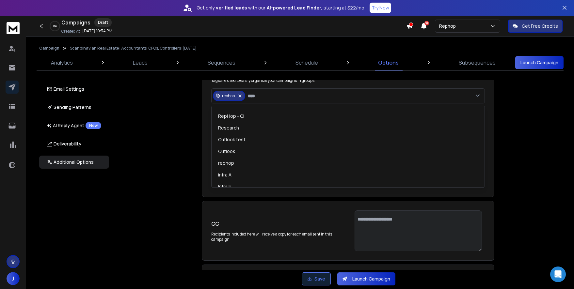
scroll to position [1262, 0]
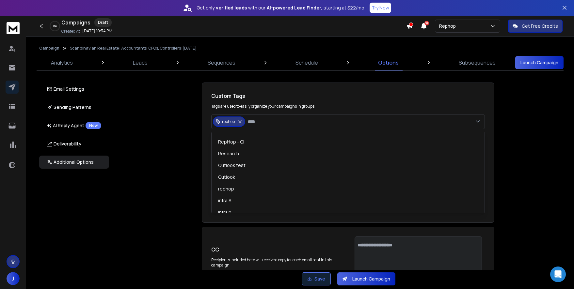
click at [318, 275] on button "Save" at bounding box center [316, 279] width 29 height 13
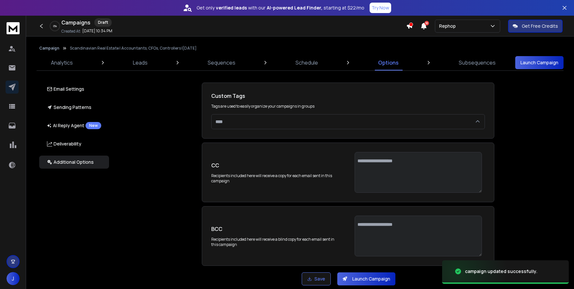
click at [353, 280] on button "Launch Campaign" at bounding box center [366, 279] width 58 height 13
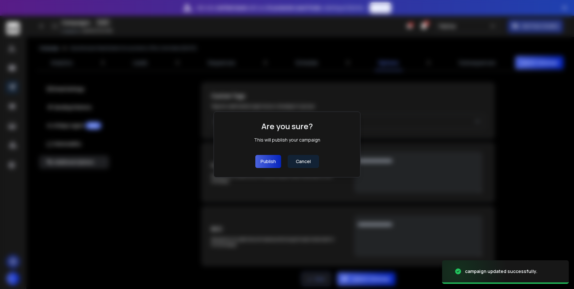
click at [271, 161] on button "Publish" at bounding box center [268, 161] width 26 height 13
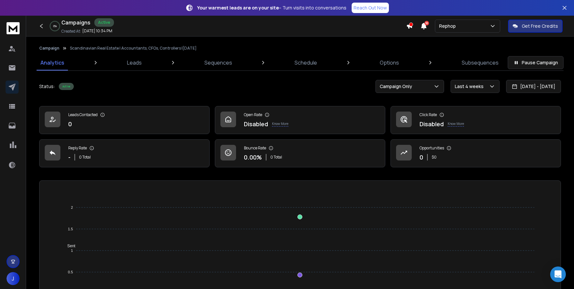
click at [9, 88] on icon at bounding box center [12, 87] width 8 height 8
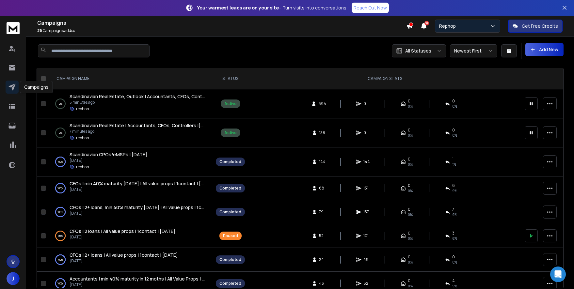
click at [454, 26] on p "Rephop" at bounding box center [448, 26] width 19 height 7
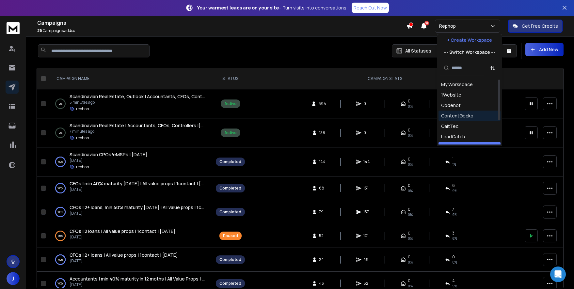
click at [455, 118] on div "ContentGecko" at bounding box center [457, 116] width 32 height 7
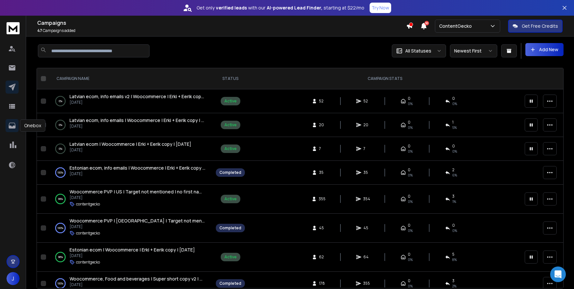
click at [13, 124] on icon at bounding box center [12, 126] width 8 height 8
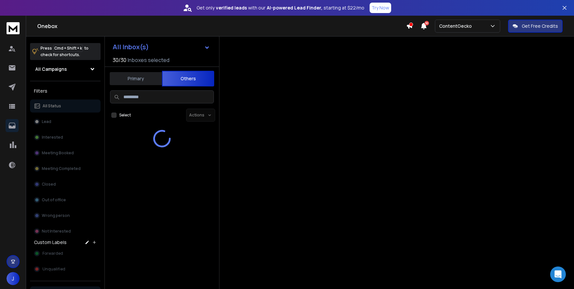
click at [183, 81] on button "Others" at bounding box center [188, 79] width 52 height 16
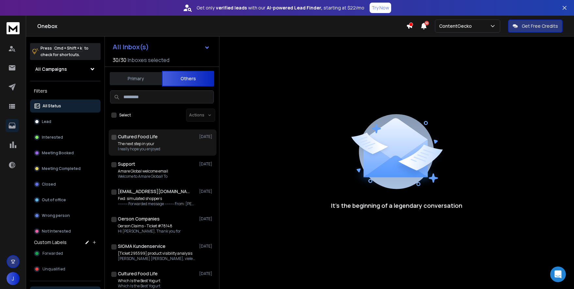
click at [157, 138] on div "Cultured Food Life [DATE]" at bounding box center [166, 137] width 96 height 7
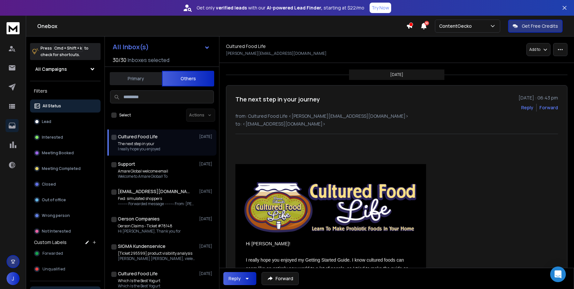
click at [149, 83] on button "Primary" at bounding box center [136, 78] width 52 height 14
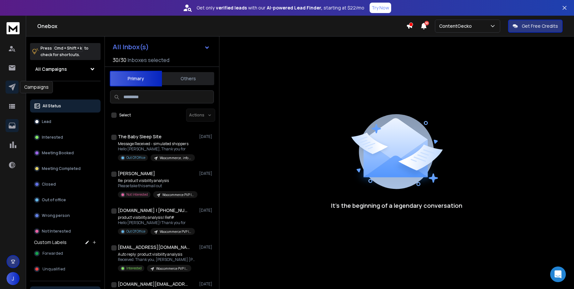
click at [12, 88] on icon at bounding box center [11, 87] width 7 height 7
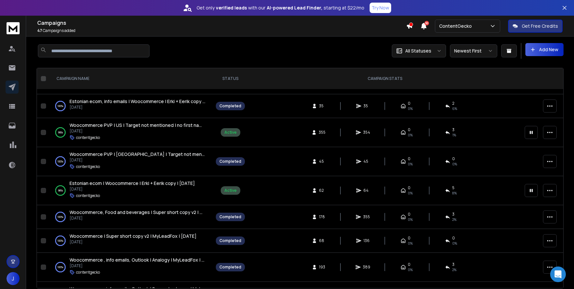
scroll to position [81, 0]
